Goal: Check status: Check status

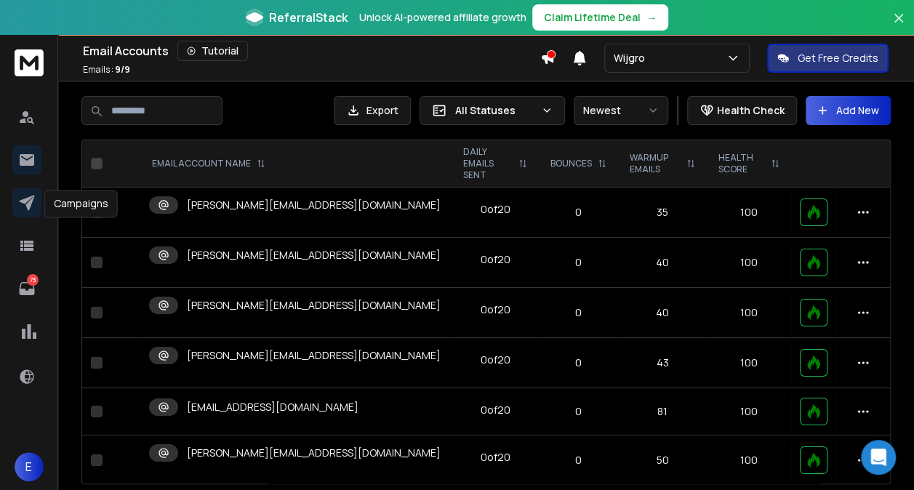
click at [34, 201] on icon at bounding box center [26, 202] width 17 height 17
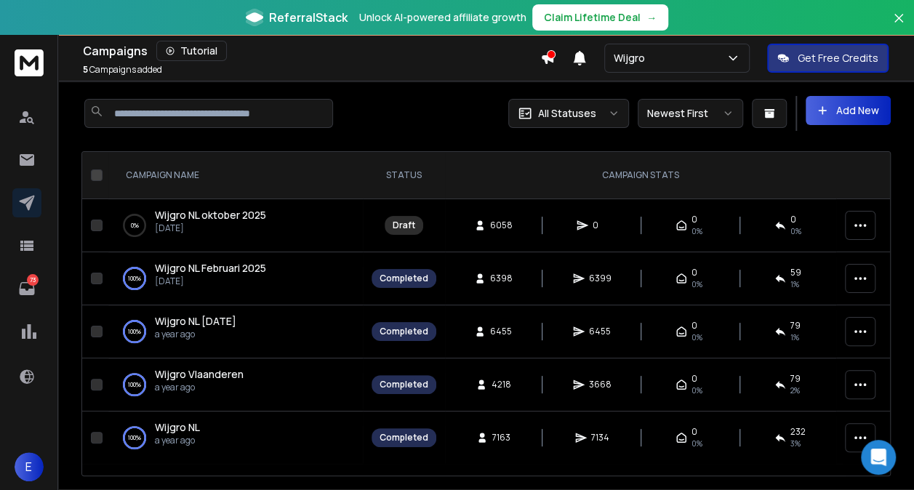
click at [197, 220] on span "Wijgro NL oktober 2025" at bounding box center [210, 215] width 111 height 14
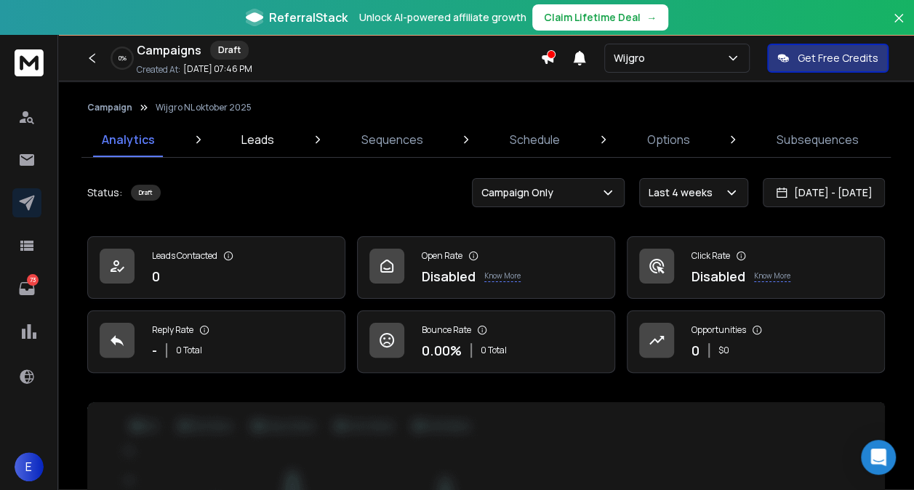
click at [250, 145] on p "Leads" at bounding box center [257, 139] width 33 height 17
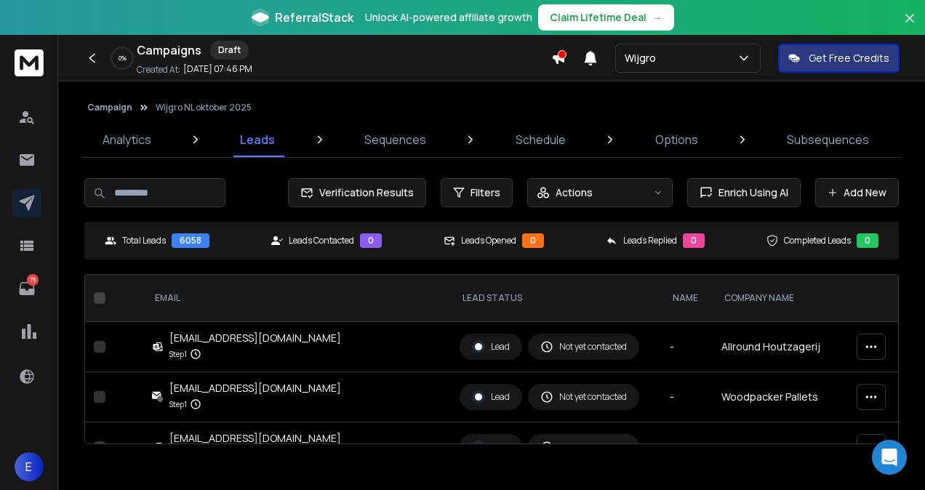
click at [340, 243] on p "Leads Contacted" at bounding box center [321, 241] width 65 height 12
click at [414, 148] on p "Sequences" at bounding box center [395, 139] width 62 height 17
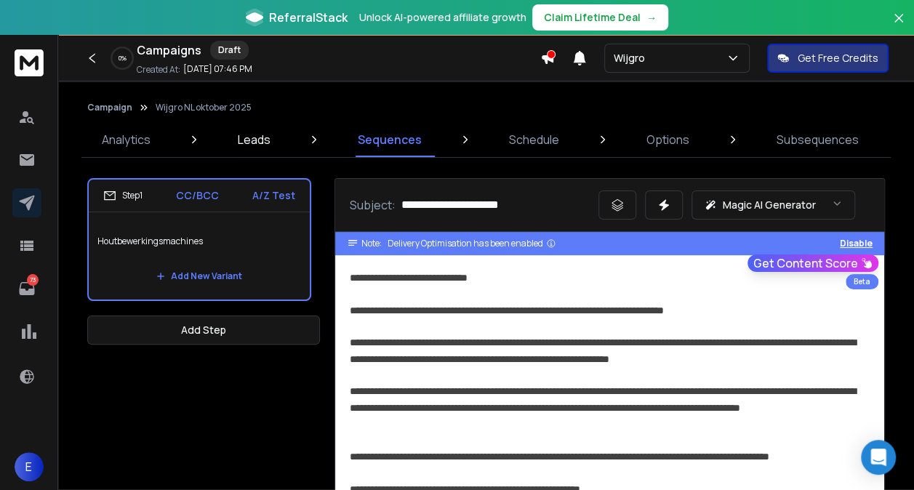
click at [257, 142] on p "Leads" at bounding box center [254, 139] width 33 height 17
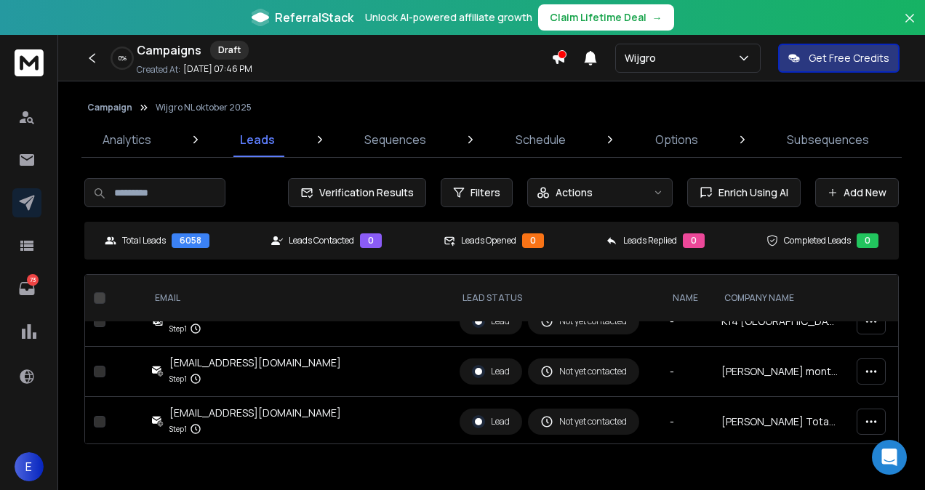
scroll to position [3686, 0]
